Goal: Task Accomplishment & Management: Use online tool/utility

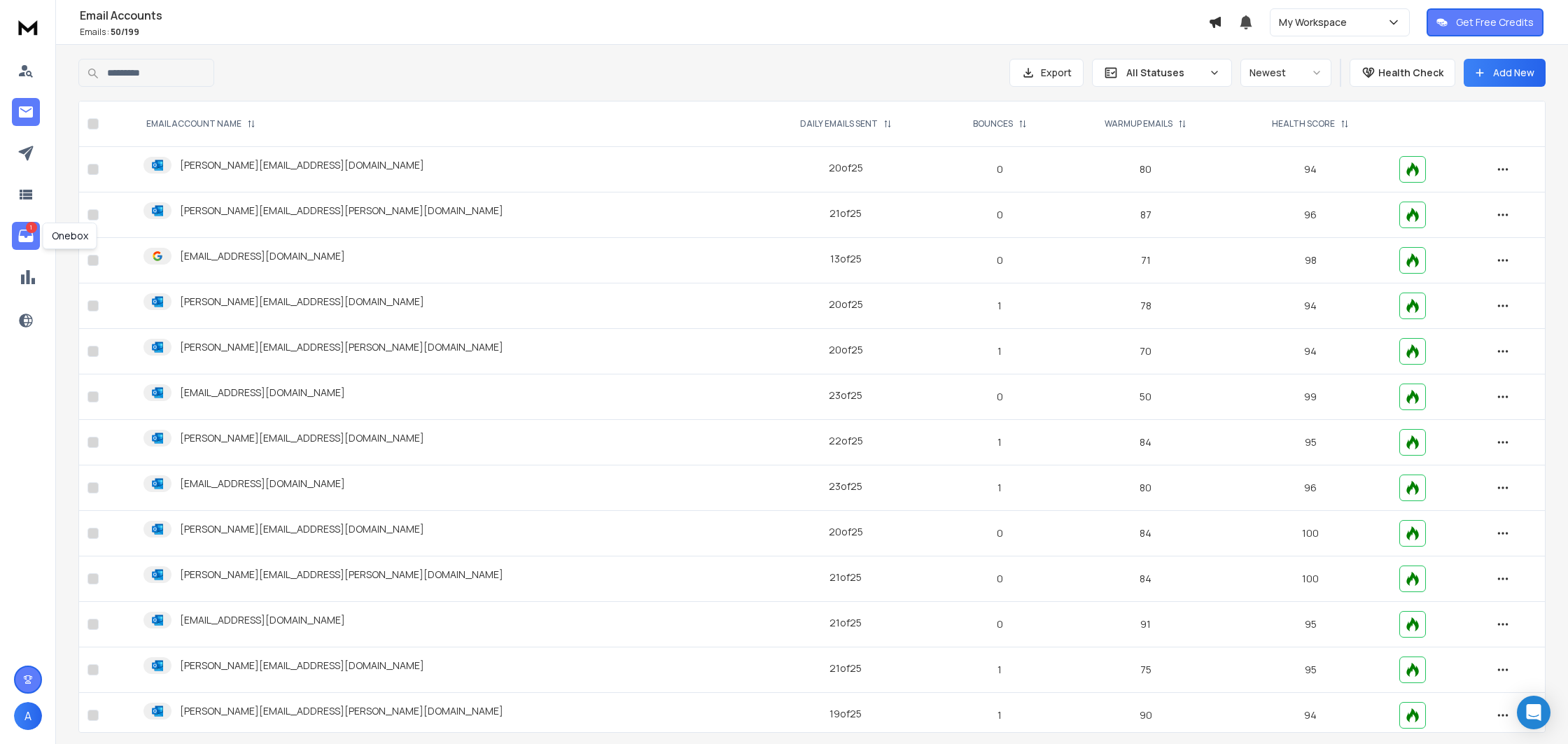
click at [34, 241] on link "1" at bounding box center [25, 235] width 28 height 28
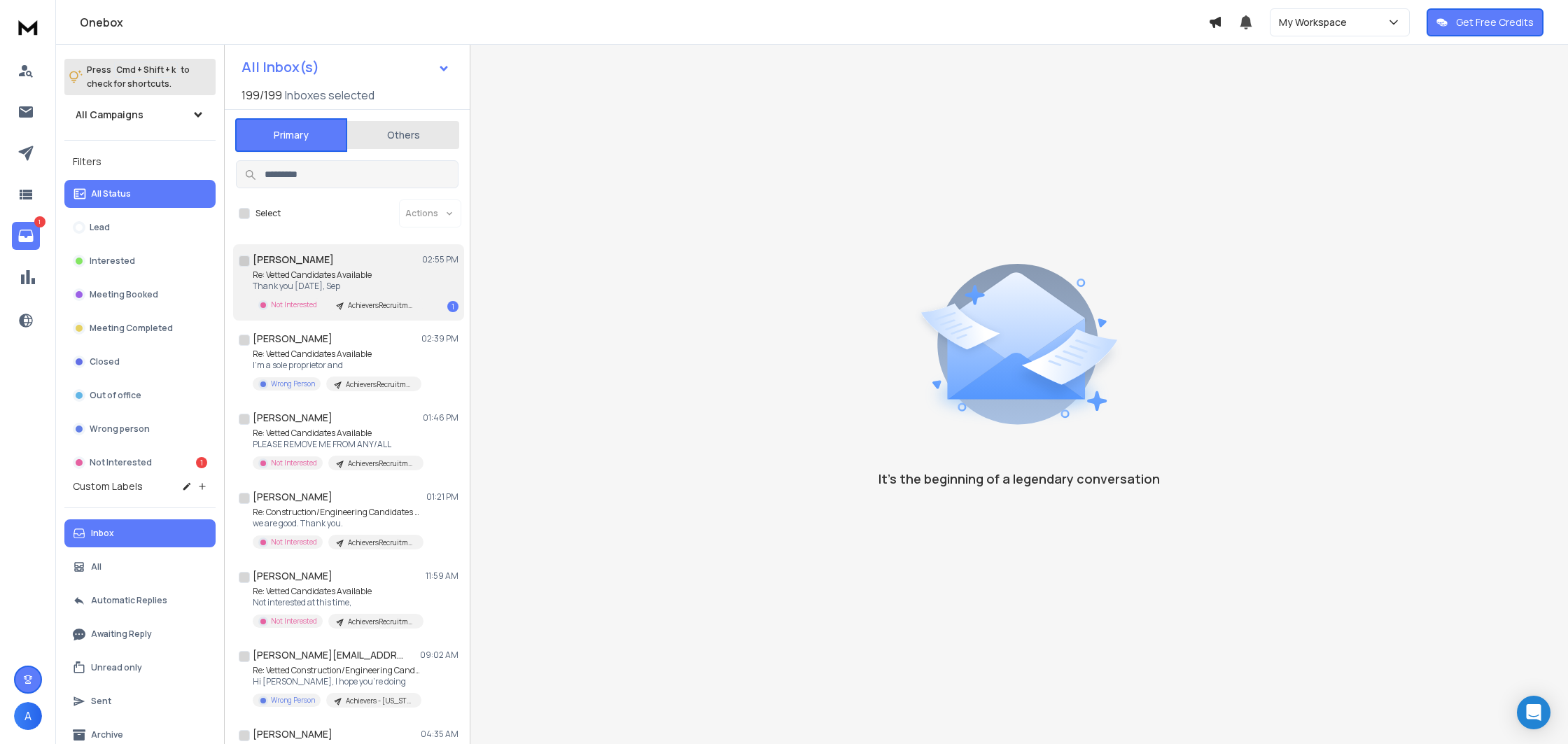
click at [285, 267] on div "[PERSON_NAME] 02:55 PM Re: Vetted Candidates Available Thank you [DATE], Sep No…" at bounding box center [356, 282] width 206 height 59
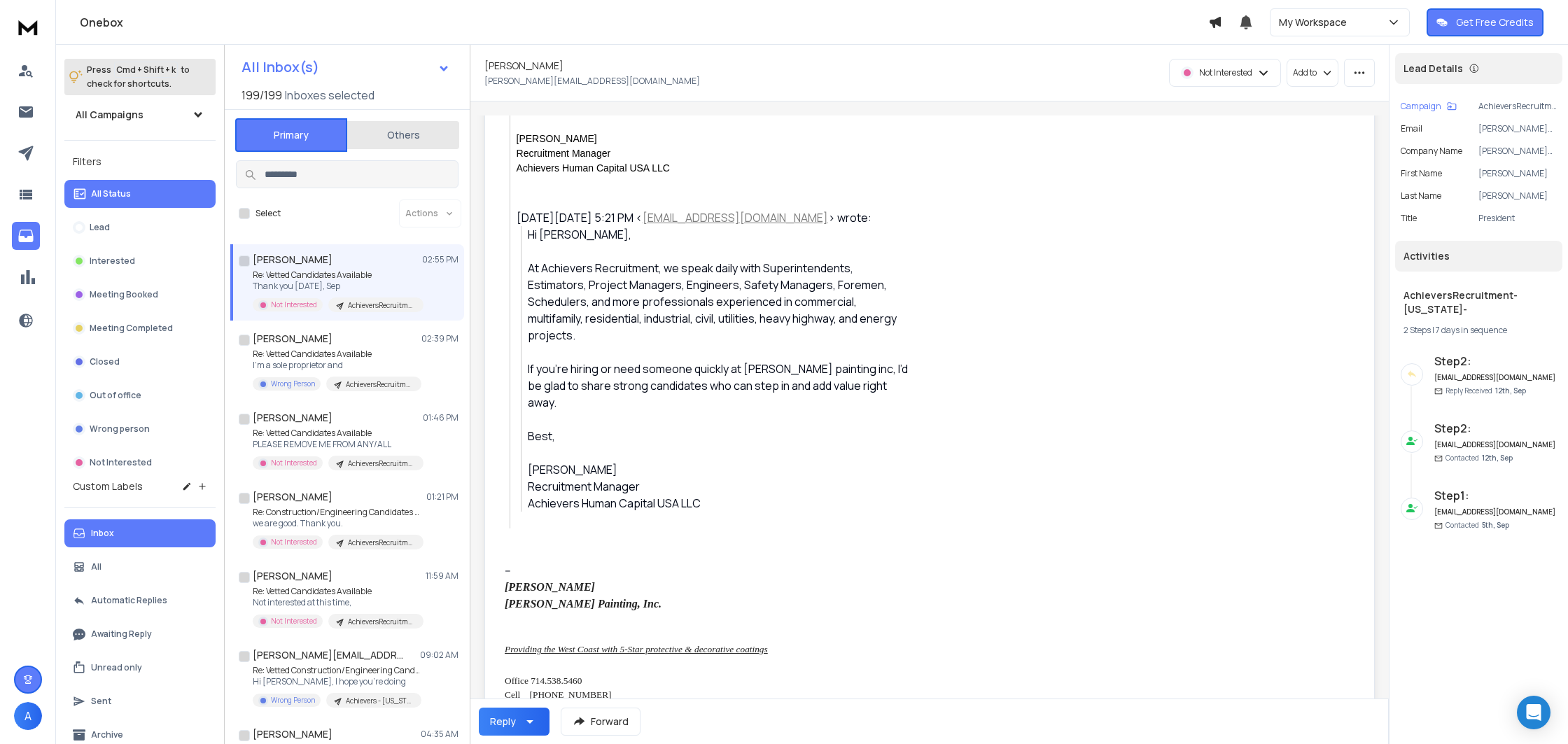
scroll to position [383, 0]
click at [329, 359] on p "Re: Vetted Candidates Available" at bounding box center [336, 355] width 168 height 12
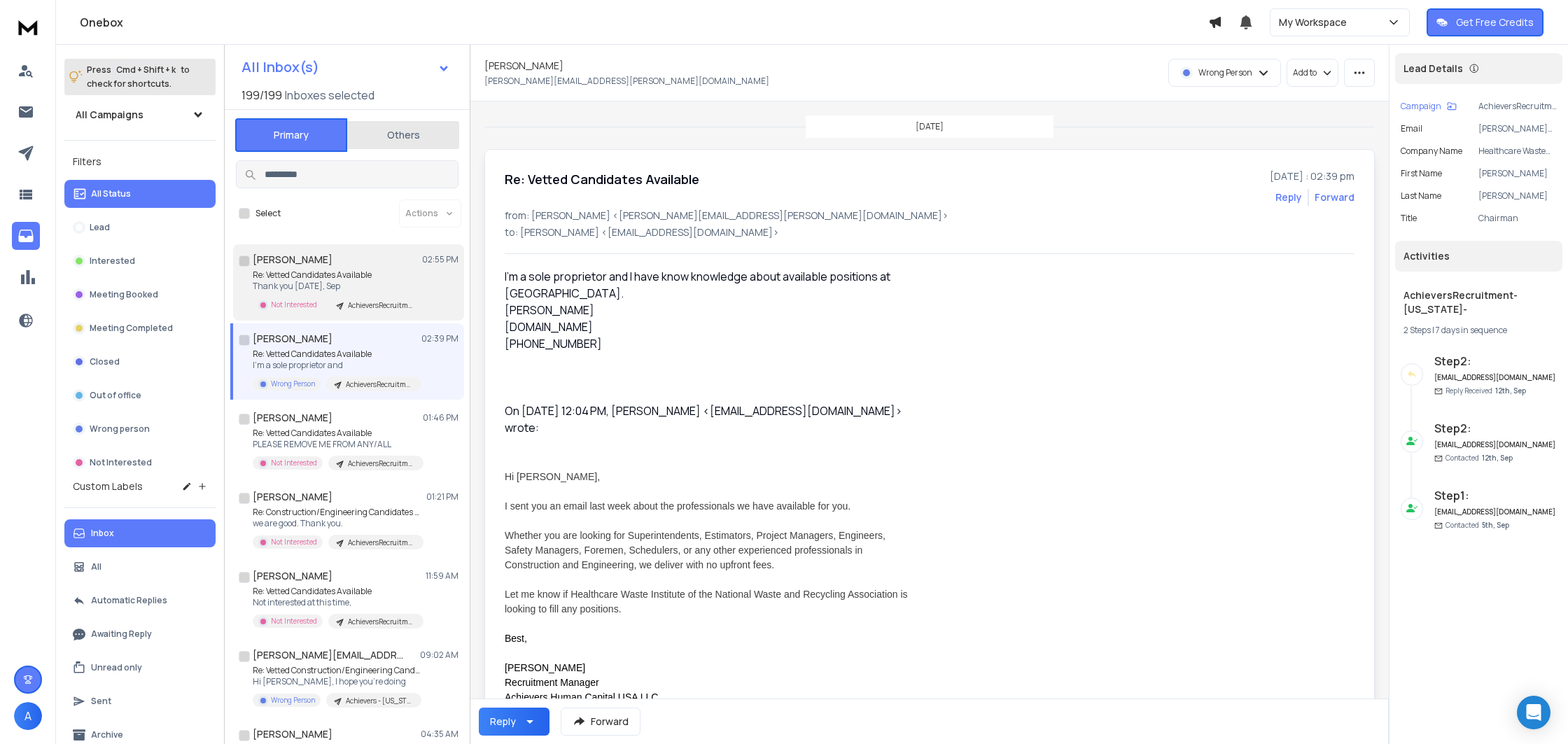
click at [366, 275] on p "Re: Vetted Candidates Available" at bounding box center [336, 275] width 168 height 12
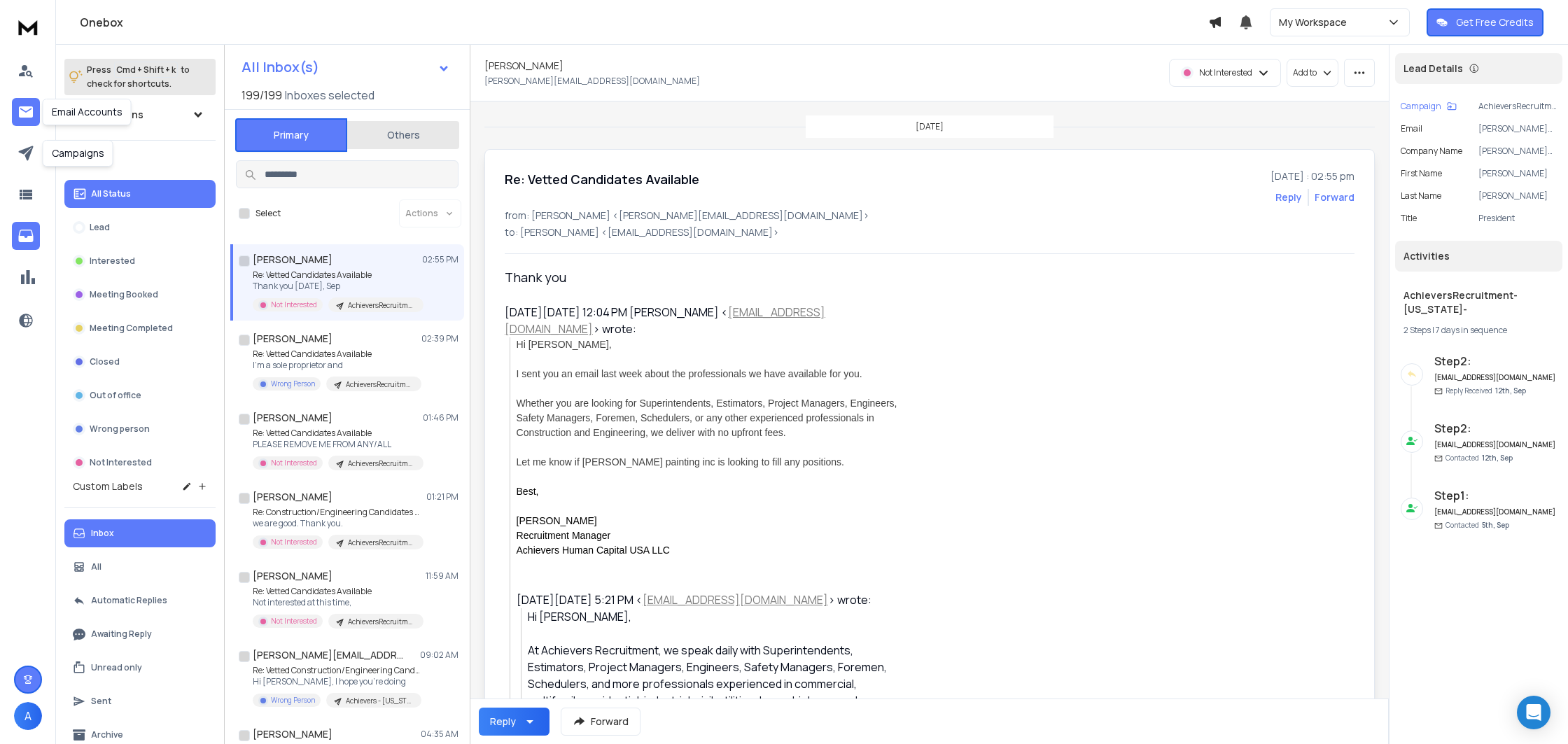
click at [29, 118] on icon at bounding box center [25, 112] width 17 height 17
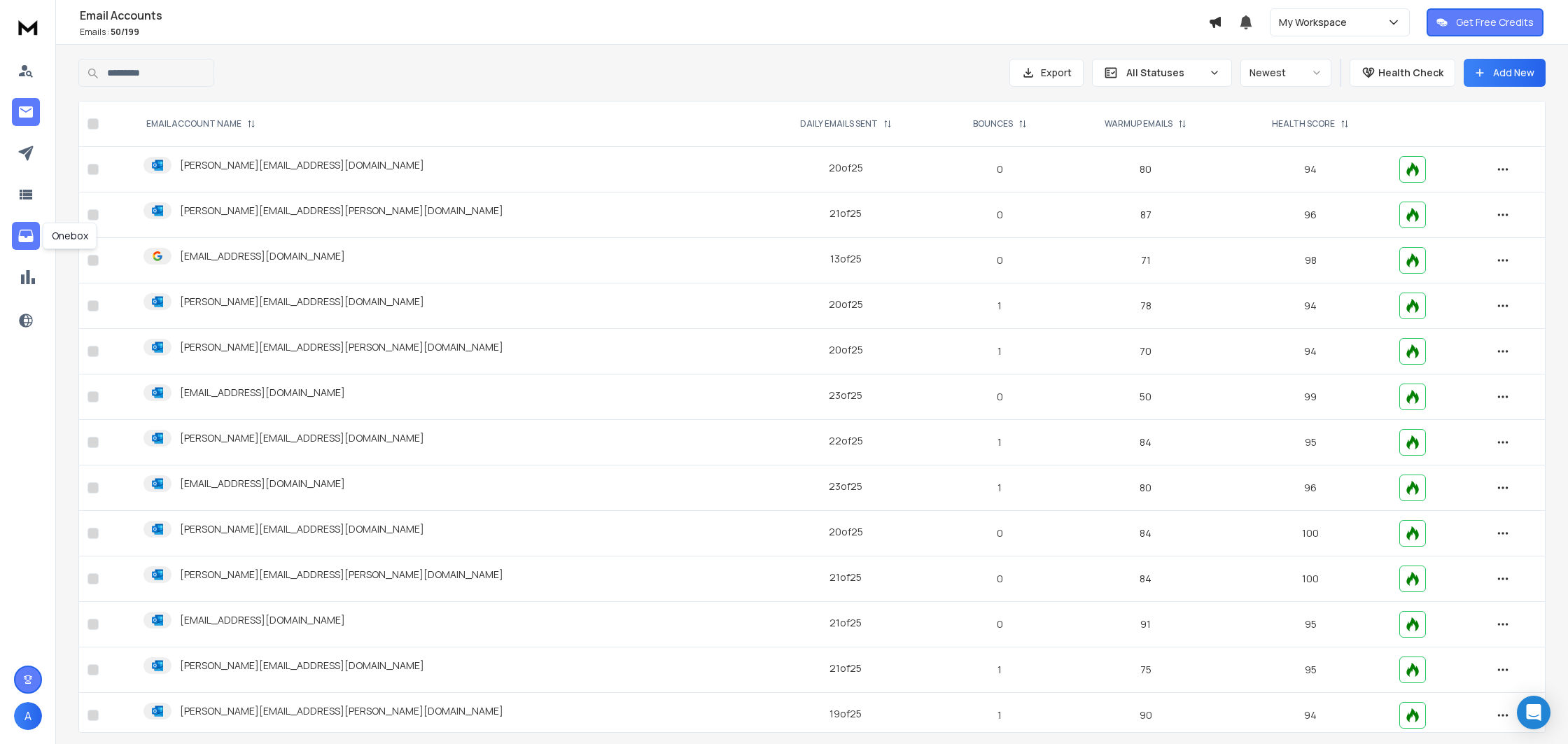
click at [31, 237] on icon at bounding box center [25, 235] width 15 height 13
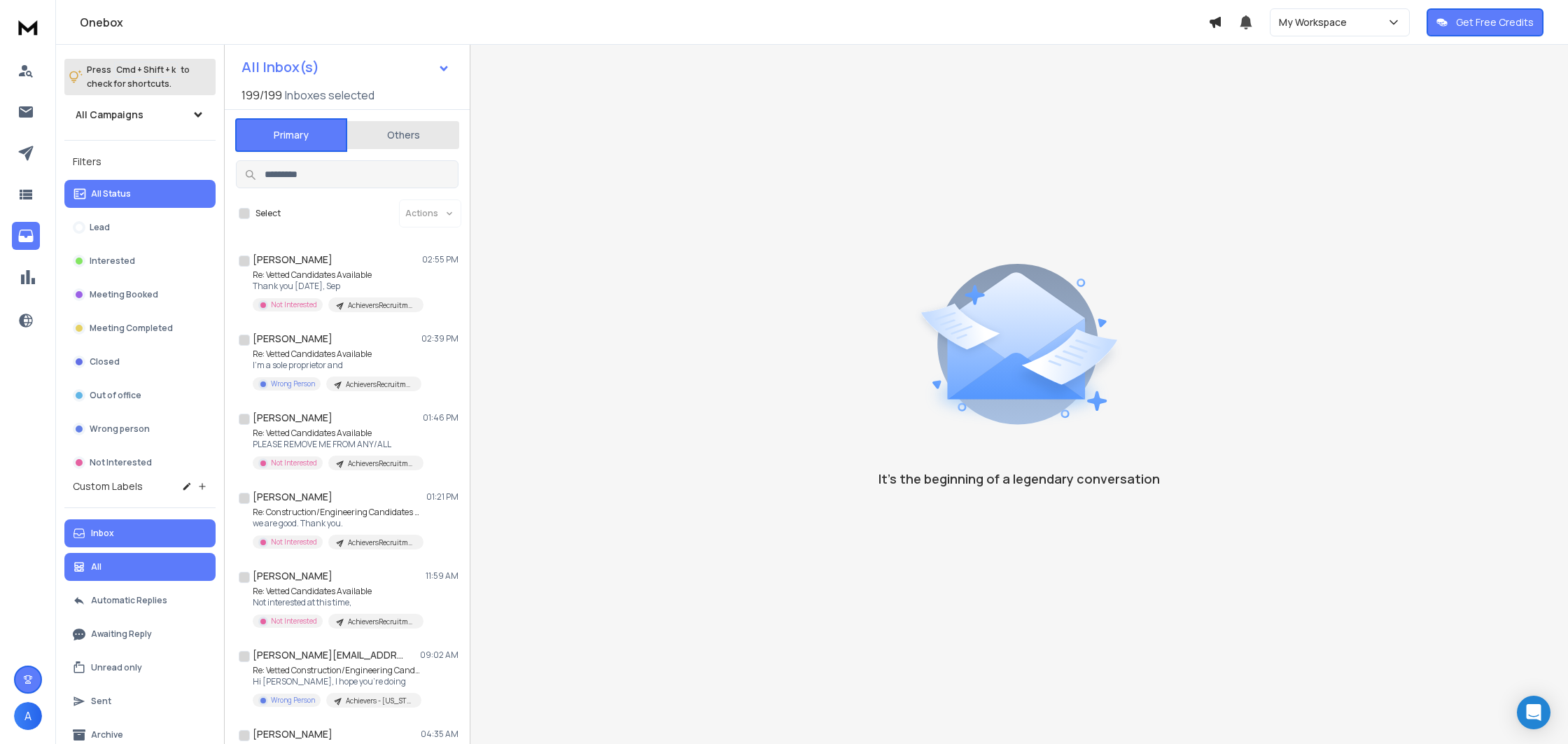
click at [143, 562] on button "All" at bounding box center [140, 566] width 152 height 28
